Goal: Task Accomplishment & Management: Manage account settings

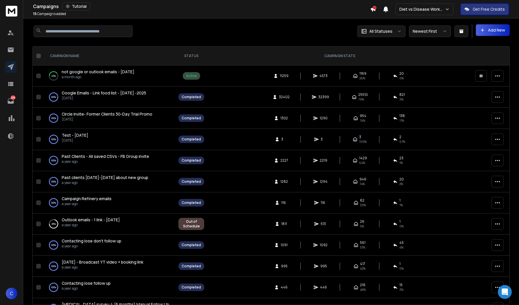
click at [91, 93] on span "Google Emails - Link food list - [DATE] -2025" at bounding box center [104, 92] width 85 height 5
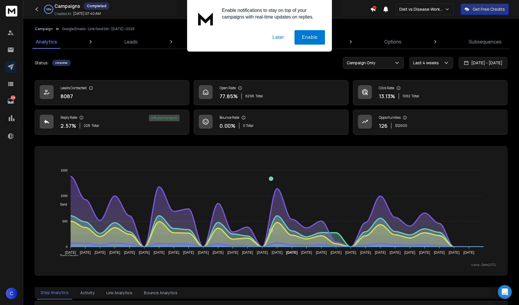
click at [278, 40] on button "Later" at bounding box center [278, 37] width 26 height 14
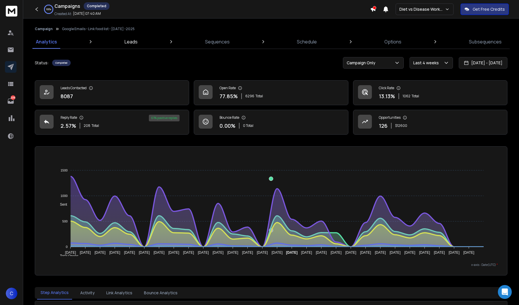
click at [126, 45] on p "Leads" at bounding box center [130, 41] width 13 height 7
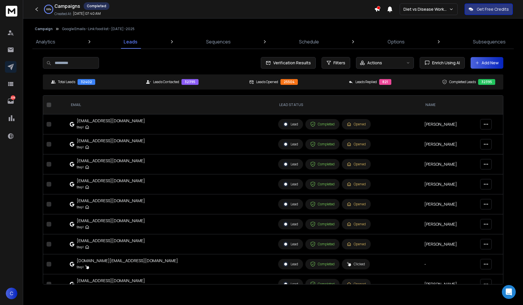
click at [485, 61] on button "Add New" at bounding box center [487, 63] width 33 height 12
click at [485, 62] on button "Add New" at bounding box center [487, 63] width 33 height 12
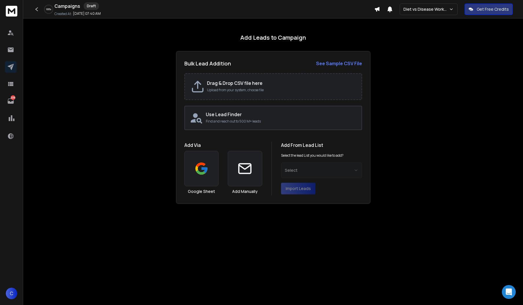
click at [236, 82] on h2 "Drag & Drop CSV file here" at bounding box center [281, 83] width 149 height 7
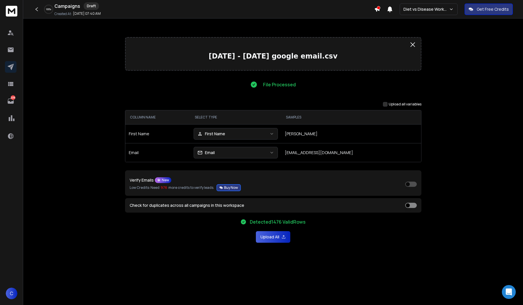
click at [405, 203] on div "Check for duplicates across all campaigns in this workspace" at bounding box center [273, 205] width 287 height 5
click at [409, 204] on button "Check for duplicates across all campaigns in this workspace" at bounding box center [411, 205] width 12 height 5
click at [279, 239] on button "Upload All" at bounding box center [273, 237] width 34 height 12
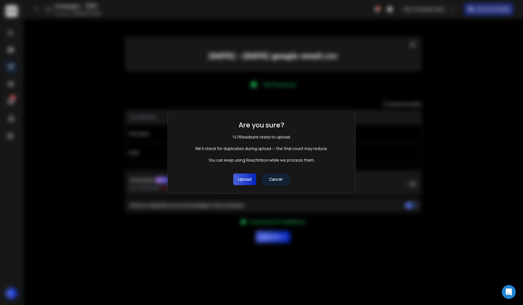
click at [243, 180] on button "Upload" at bounding box center [244, 179] width 23 height 12
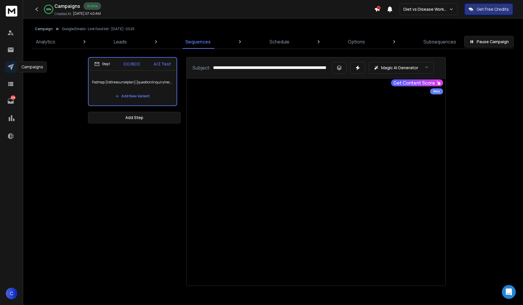
click at [15, 67] on link at bounding box center [11, 67] width 12 height 12
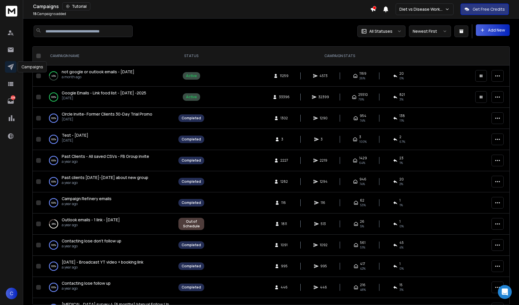
click at [104, 74] on span "not google or outlook emails - [DATE]" at bounding box center [98, 71] width 73 height 5
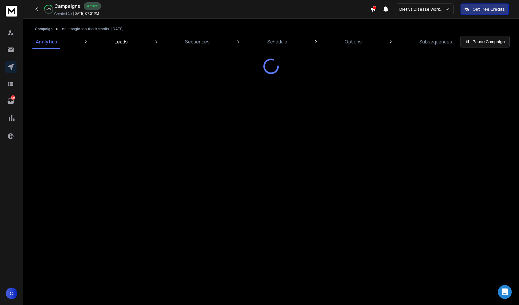
click at [118, 43] on p "Leads" at bounding box center [121, 41] width 13 height 7
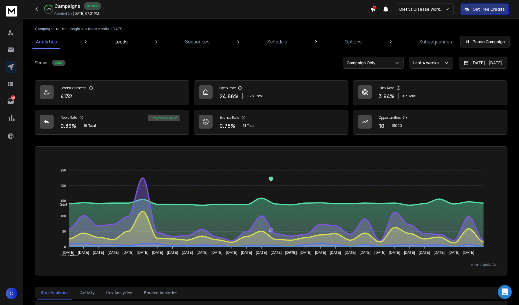
click at [128, 43] on link "Leads" at bounding box center [121, 42] width 20 height 14
click at [122, 45] on p "Leads" at bounding box center [121, 41] width 13 height 7
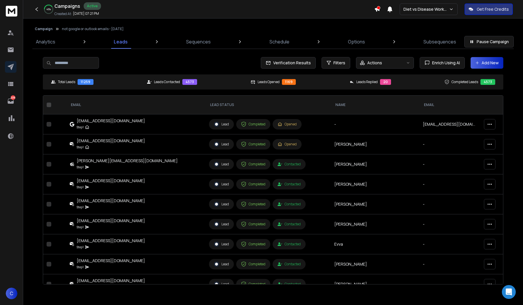
click at [491, 65] on button "Add New" at bounding box center [487, 63] width 33 height 12
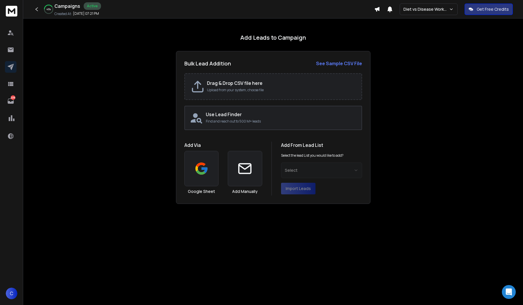
click at [245, 84] on h2 "Drag & Drop CSV file here" at bounding box center [281, 83] width 149 height 7
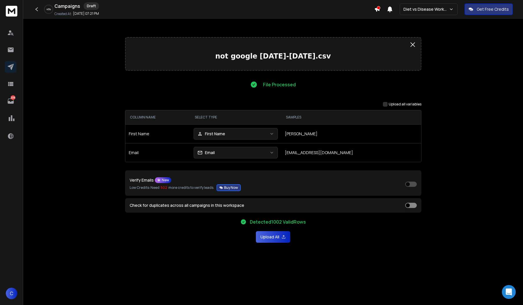
click at [409, 203] on button "Check for duplicates across all campaigns in this workspace" at bounding box center [411, 205] width 12 height 5
click at [273, 236] on button "Upload All" at bounding box center [273, 237] width 34 height 12
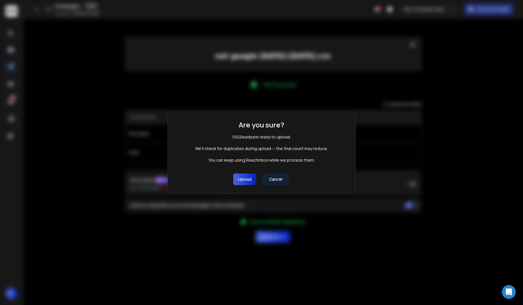
click at [242, 177] on button "Upload" at bounding box center [244, 179] width 23 height 12
